Goal: Task Accomplishment & Management: Manage account settings

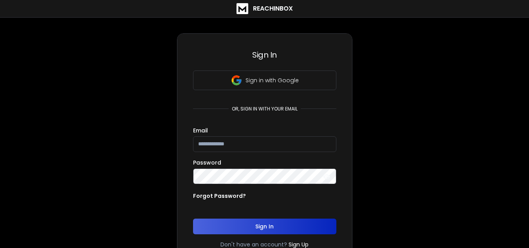
type input "**********"
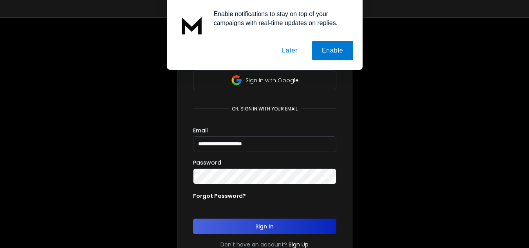
click at [268, 222] on button "Sign In" at bounding box center [264, 226] width 143 height 16
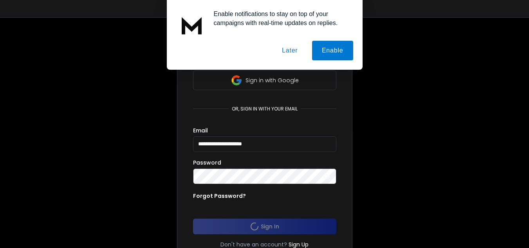
click at [292, 50] on button "Later" at bounding box center [289, 51] width 35 height 20
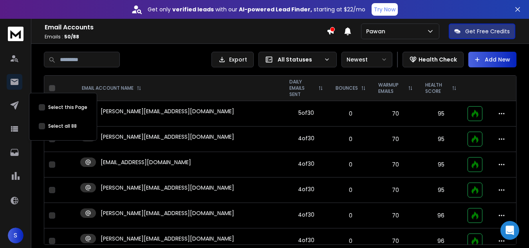
click at [50, 85] on button "Select this Page" at bounding box center [52, 88] width 6 height 6
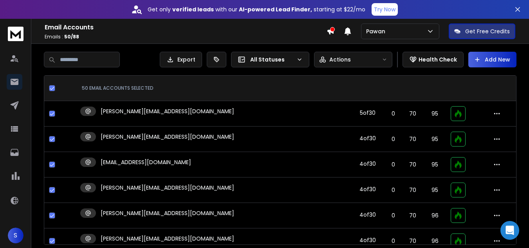
click at [493, 110] on icon at bounding box center [496, 113] width 7 height 7
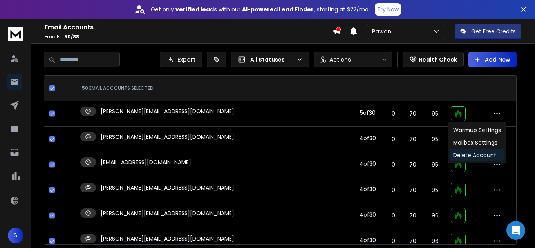
click at [477, 157] on div "Delete Account" at bounding box center [477, 155] width 54 height 13
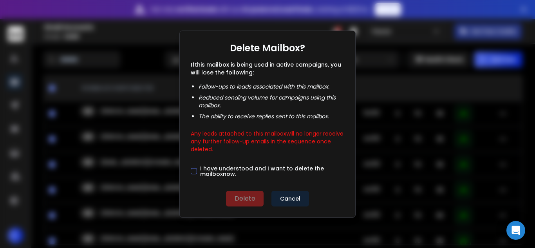
click at [191, 170] on button "I have understood and I want to delete the mailbox now." at bounding box center [194, 171] width 6 height 6
click at [235, 196] on button "Delete" at bounding box center [245, 199] width 38 height 16
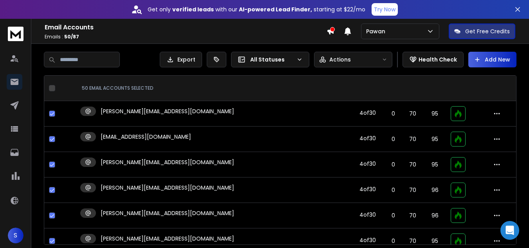
click at [493, 112] on icon at bounding box center [496, 113] width 7 height 7
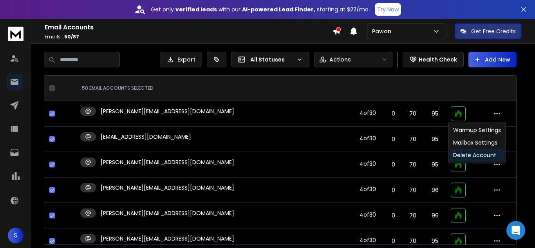
click at [480, 151] on div "Delete Account" at bounding box center [477, 155] width 54 height 13
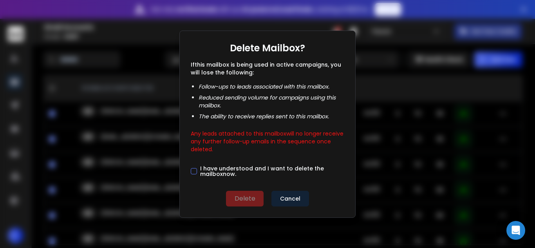
click at [197, 169] on div "I have understood and I want to delete the mailbox now." at bounding box center [267, 167] width 153 height 17
click at [231, 189] on div "Delete Mailbox? If this mailbox is being used in active campaigns, you will los…" at bounding box center [267, 124] width 153 height 164
click at [196, 169] on button "I have understood and I want to delete the mailbox now." at bounding box center [194, 171] width 6 height 6
click at [250, 192] on button "Delete" at bounding box center [245, 199] width 38 height 16
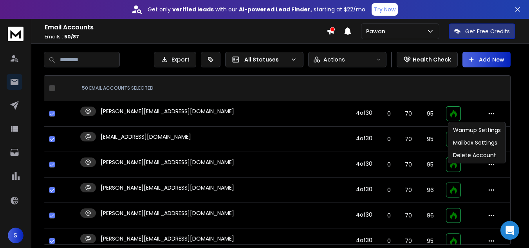
click at [493, 110] on button at bounding box center [491, 113] width 28 height 13
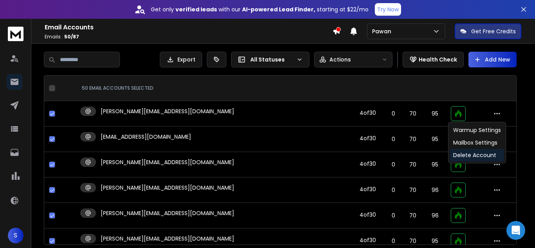
click at [465, 152] on div "Delete Account" at bounding box center [477, 155] width 54 height 13
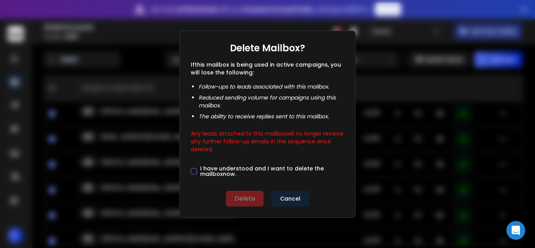
click at [198, 173] on div "I have understood and I want to delete the mailbox now." at bounding box center [267, 167] width 153 height 17
click at [190, 169] on div "Delete Mailbox? If this mailbox is being used in active campaigns, you will los…" at bounding box center [267, 124] width 176 height 187
click at [187, 169] on div "Delete Mailbox? If this mailbox is being used in active campaigns, you will los…" at bounding box center [267, 124] width 176 height 187
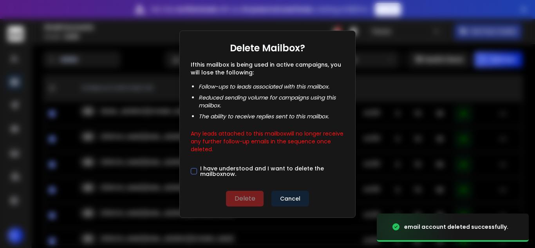
click at [196, 170] on button "I have understood and I want to delete the mailbox now." at bounding box center [194, 171] width 6 height 6
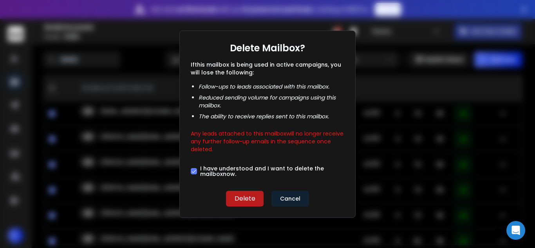
click at [246, 195] on button "Delete" at bounding box center [245, 199] width 38 height 16
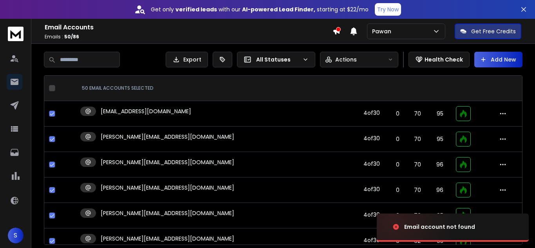
click at [499, 114] on icon at bounding box center [502, 113] width 7 height 7
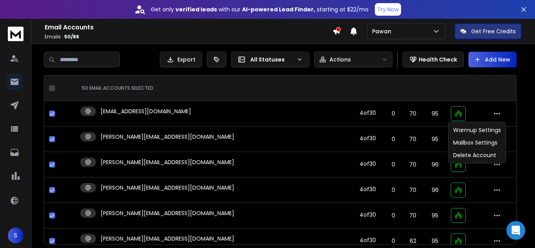
click at [481, 82] on th at bounding box center [497, 88] width 38 height 25
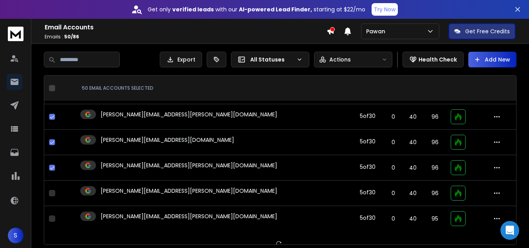
scroll to position [1147, 0]
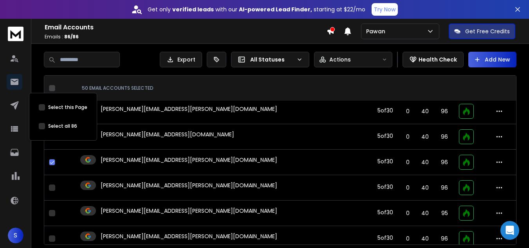
click at [50, 90] on button "Select this Page" at bounding box center [52, 88] width 6 height 6
click at [40, 126] on button "Select this Page" at bounding box center [42, 126] width 6 height 6
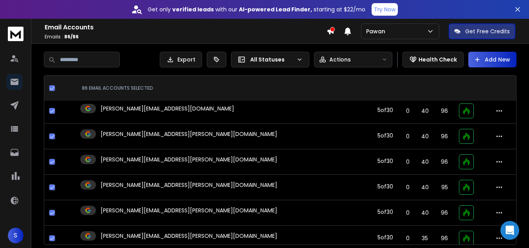
scroll to position [1072, 0]
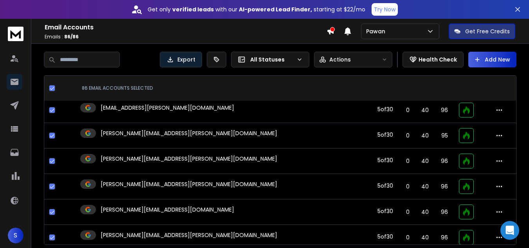
click at [181, 55] on button "Export" at bounding box center [181, 60] width 42 height 16
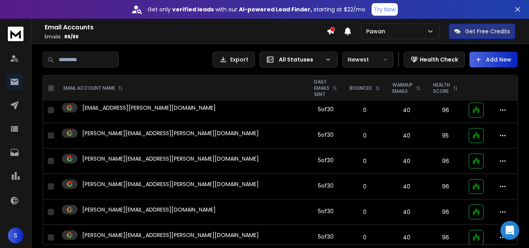
click at [382, 60] on button "Newest" at bounding box center [367, 60] width 51 height 16
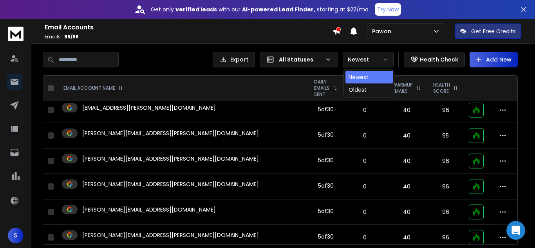
click at [382, 60] on button "Newest" at bounding box center [367, 60] width 51 height 16
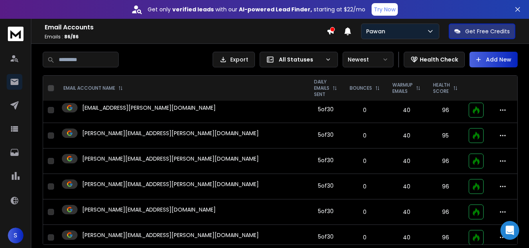
click at [423, 31] on div "Pawan" at bounding box center [400, 31] width 68 height 8
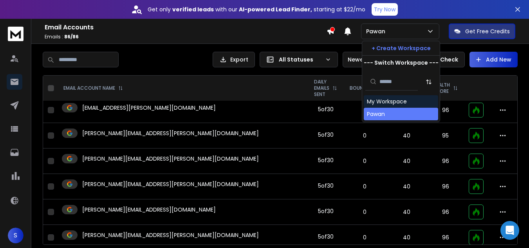
click at [192, 34] on p "Emails : 86 / 86" at bounding box center [186, 37] width 282 height 6
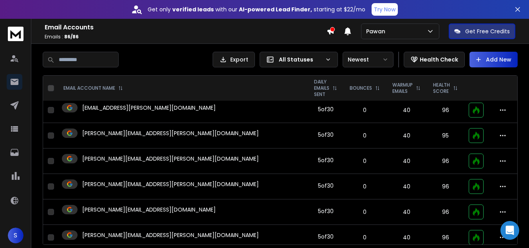
click at [16, 33] on img at bounding box center [16, 34] width 16 height 14
click at [17, 232] on span "S" at bounding box center [16, 235] width 16 height 16
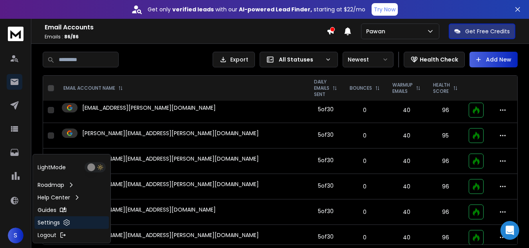
click at [56, 220] on p "Settings" at bounding box center [49, 222] width 22 height 8
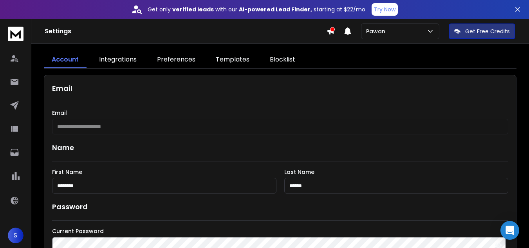
click at [120, 58] on link "Integrations" at bounding box center [117, 60] width 53 height 16
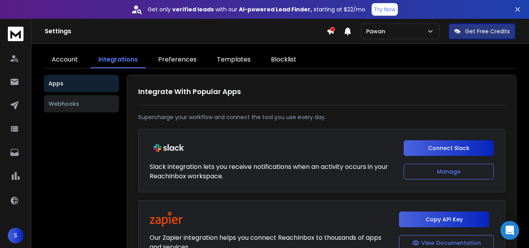
click at [168, 58] on link "Preferences" at bounding box center [177, 60] width 54 height 16
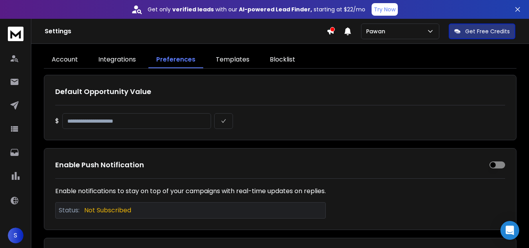
click at [233, 61] on link "Templates" at bounding box center [232, 60] width 49 height 16
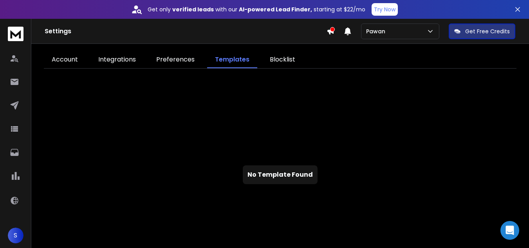
drag, startPoint x: 279, startPoint y: 57, endPoint x: 273, endPoint y: 60, distance: 6.3
click at [278, 58] on link "Blocklist" at bounding box center [282, 60] width 41 height 16
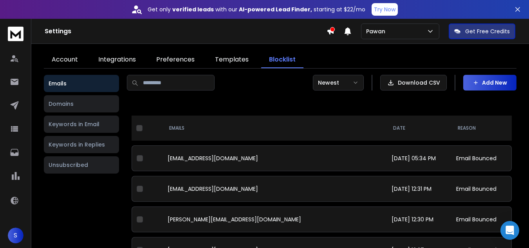
click at [61, 63] on link "Account" at bounding box center [65, 60] width 42 height 16
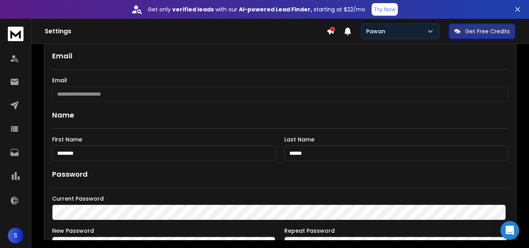
click at [424, 29] on div "Pawan" at bounding box center [400, 31] width 68 height 8
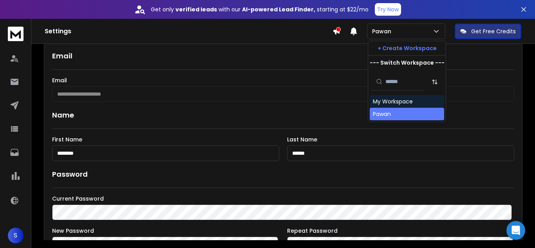
click at [393, 101] on div "My Workspace" at bounding box center [393, 101] width 40 height 8
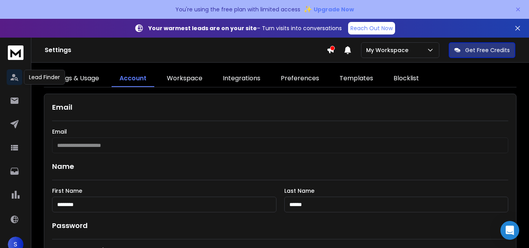
click at [11, 73] on icon at bounding box center [14, 76] width 9 height 9
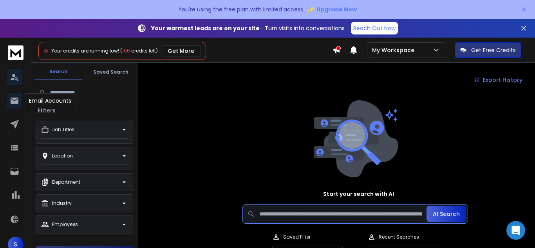
click at [13, 99] on icon at bounding box center [15, 100] width 8 height 6
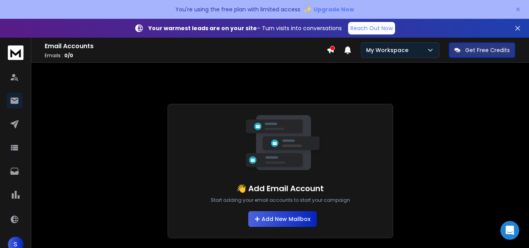
click at [431, 49] on icon "button" at bounding box center [430, 50] width 8 height 8
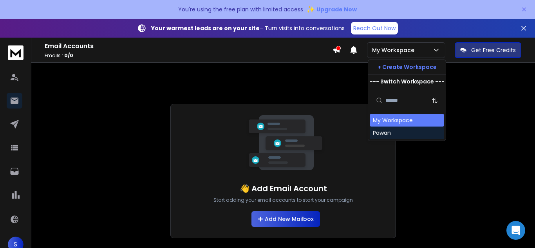
click at [407, 130] on div "Pawan" at bounding box center [406, 132] width 74 height 13
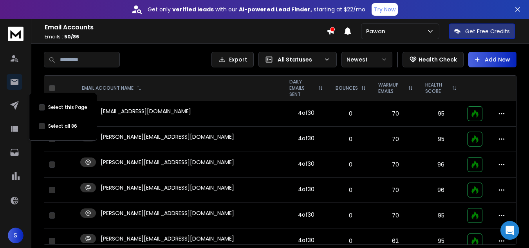
click at [56, 88] on div at bounding box center [62, 88] width 27 height 6
click at [54, 88] on button "Select this Page" at bounding box center [52, 88] width 6 height 6
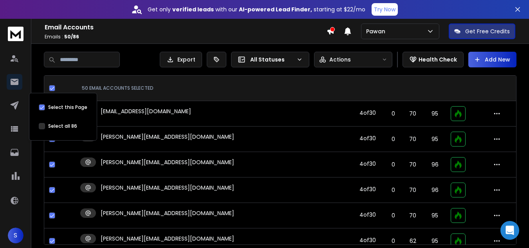
click at [39, 125] on button "Select this Page" at bounding box center [42, 126] width 6 height 6
click at [492, 110] on button at bounding box center [497, 113] width 29 height 13
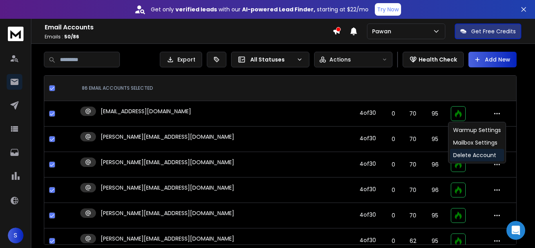
click at [459, 157] on div "Delete Account" at bounding box center [477, 155] width 54 height 13
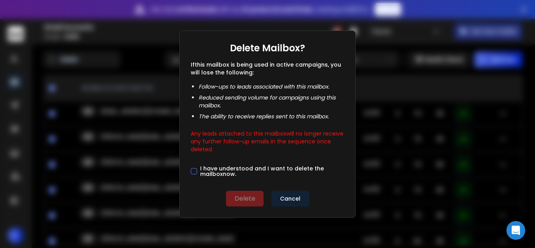
click at [216, 173] on label "I have understood and I want to delete the mailbox now." at bounding box center [272, 171] width 144 height 11
click at [197, 173] on button "I have understood and I want to delete the mailbox now." at bounding box center [194, 171] width 6 height 6
click at [236, 199] on button "Delete" at bounding box center [245, 199] width 38 height 16
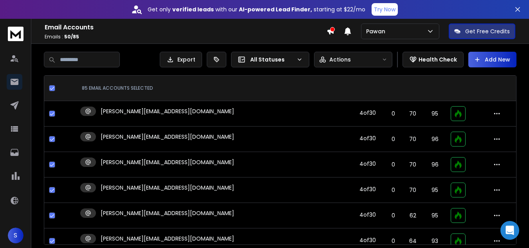
click at [493, 112] on icon at bounding box center [496, 113] width 7 height 7
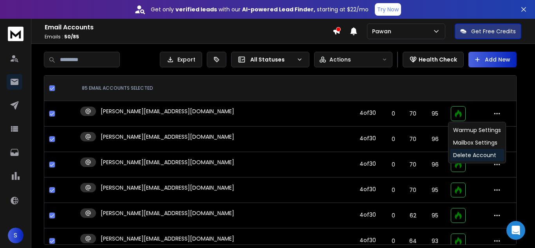
click at [465, 150] on div "Delete Account" at bounding box center [477, 155] width 54 height 13
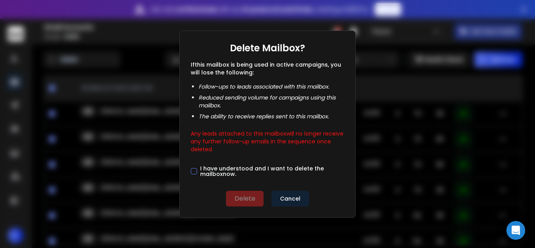
click at [195, 171] on button "I have understood and I want to delete the mailbox now." at bounding box center [194, 171] width 6 height 6
click at [248, 197] on button "Delete" at bounding box center [245, 199] width 38 height 16
